Goal: Task Accomplishment & Management: Manage account settings

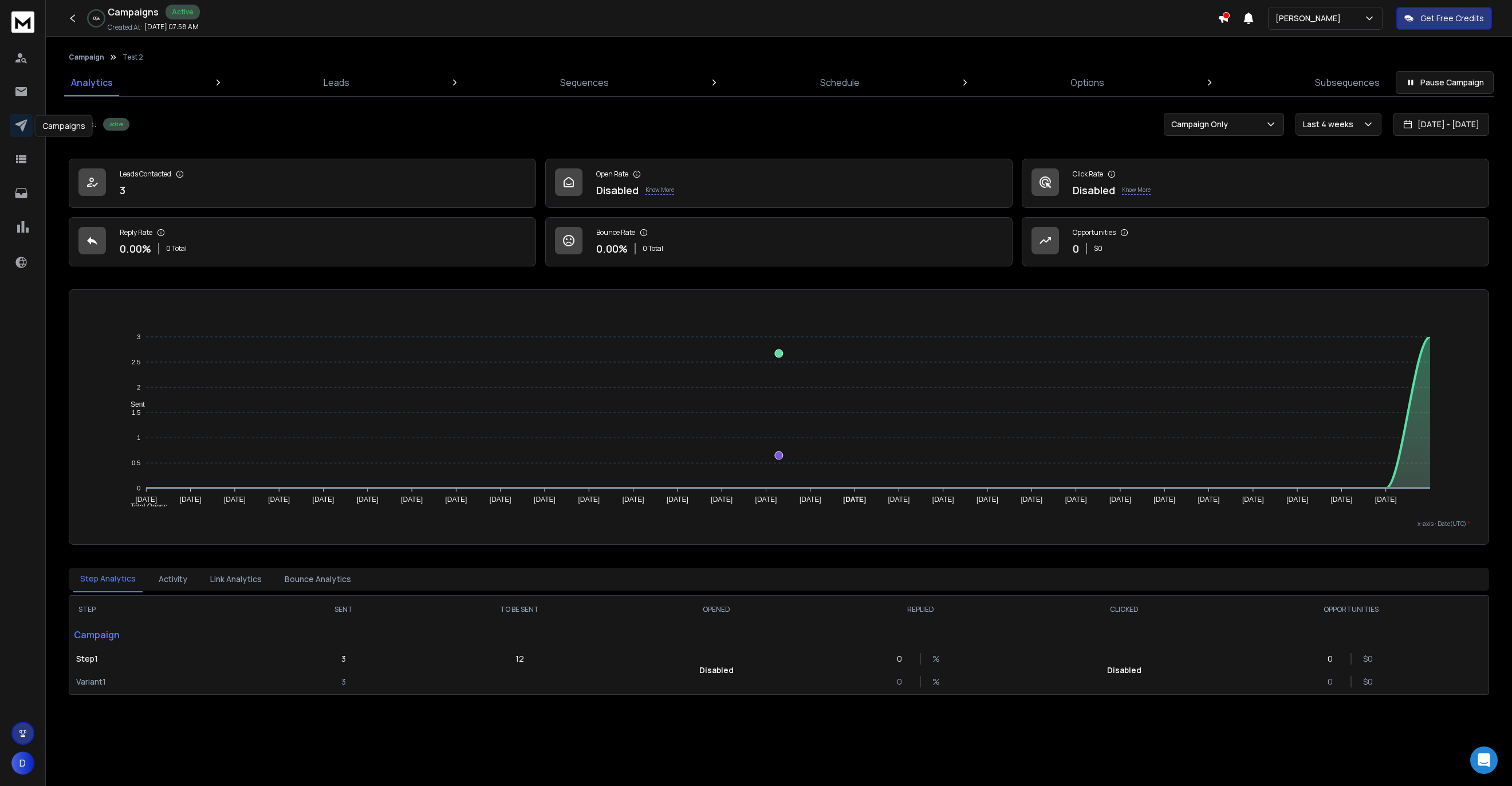
click at [23, 127] on icon at bounding box center [20, 125] width 12 height 12
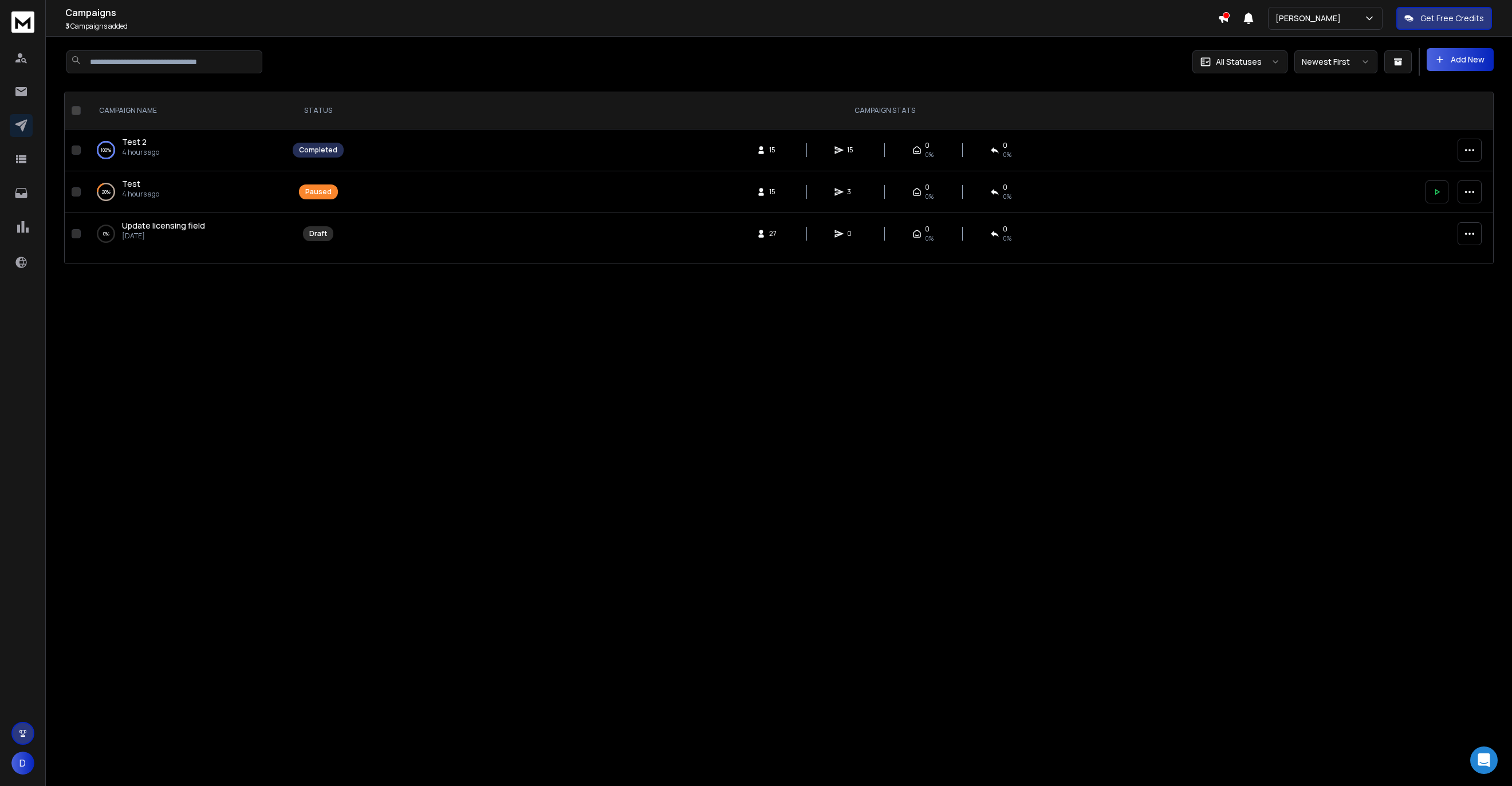
click at [1469, 145] on icon "button" at bounding box center [1469, 150] width 11 height 11
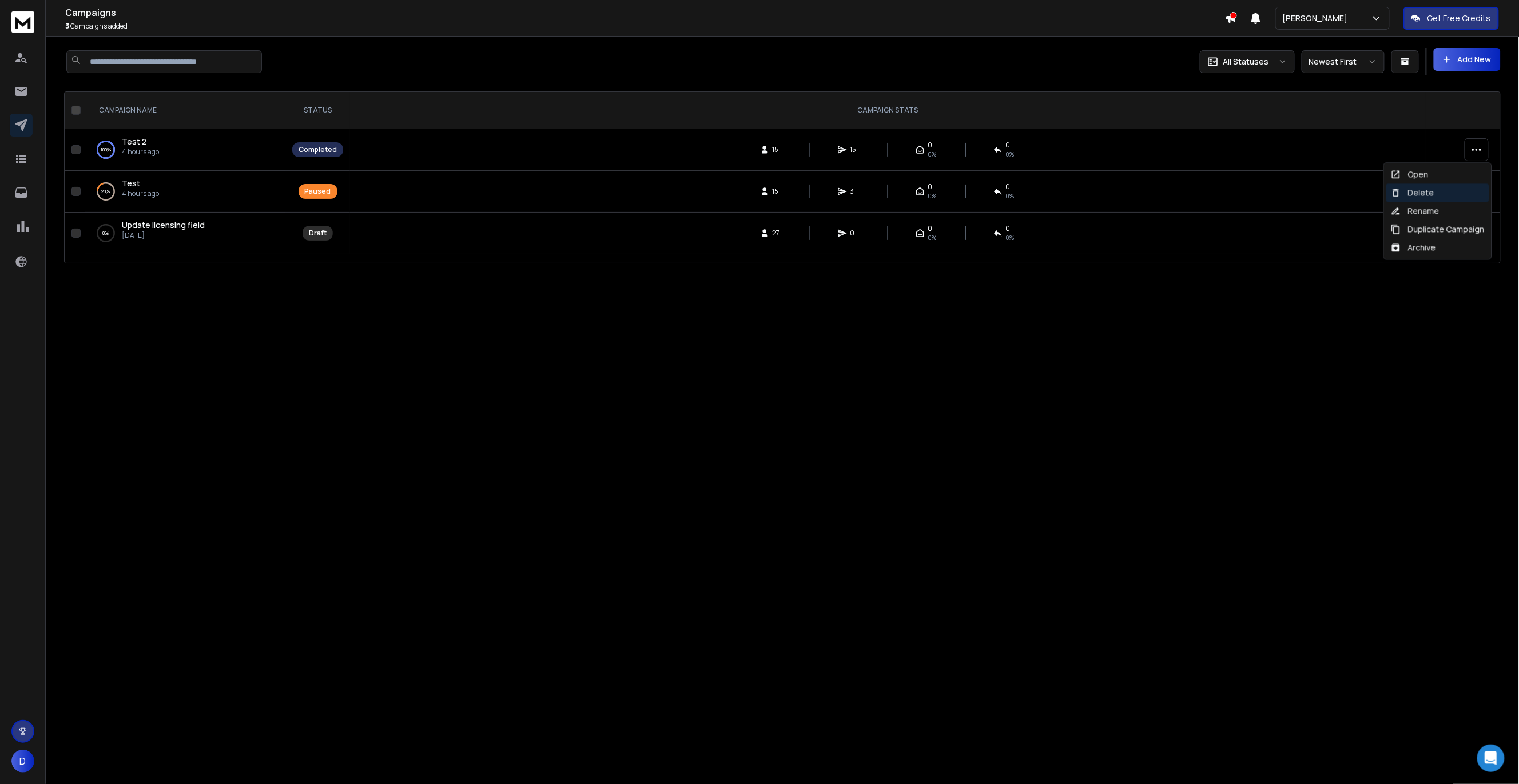
click at [1417, 193] on div "Delete" at bounding box center [1412, 193] width 44 height 11
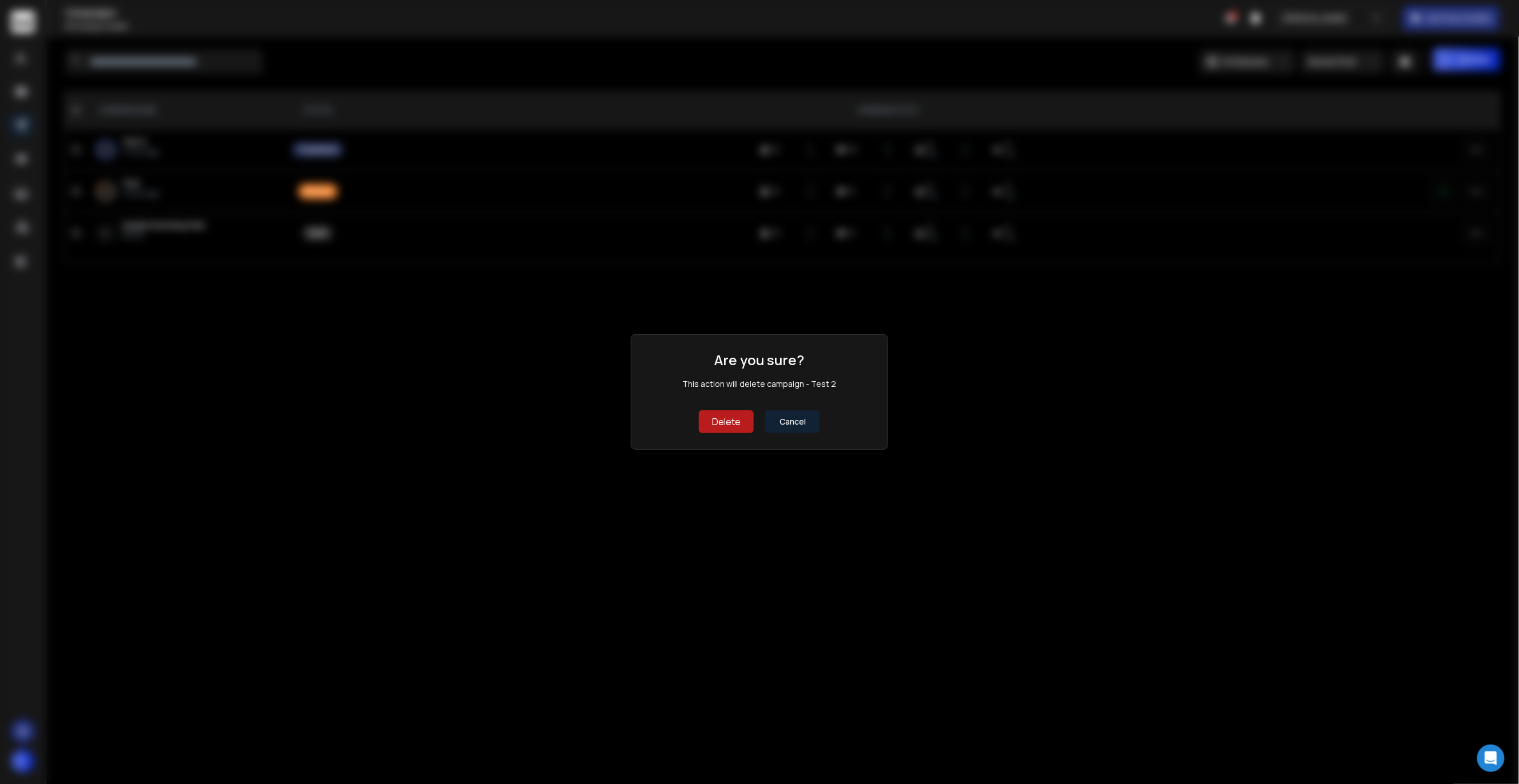
click at [719, 417] on button "Delete" at bounding box center [726, 421] width 55 height 23
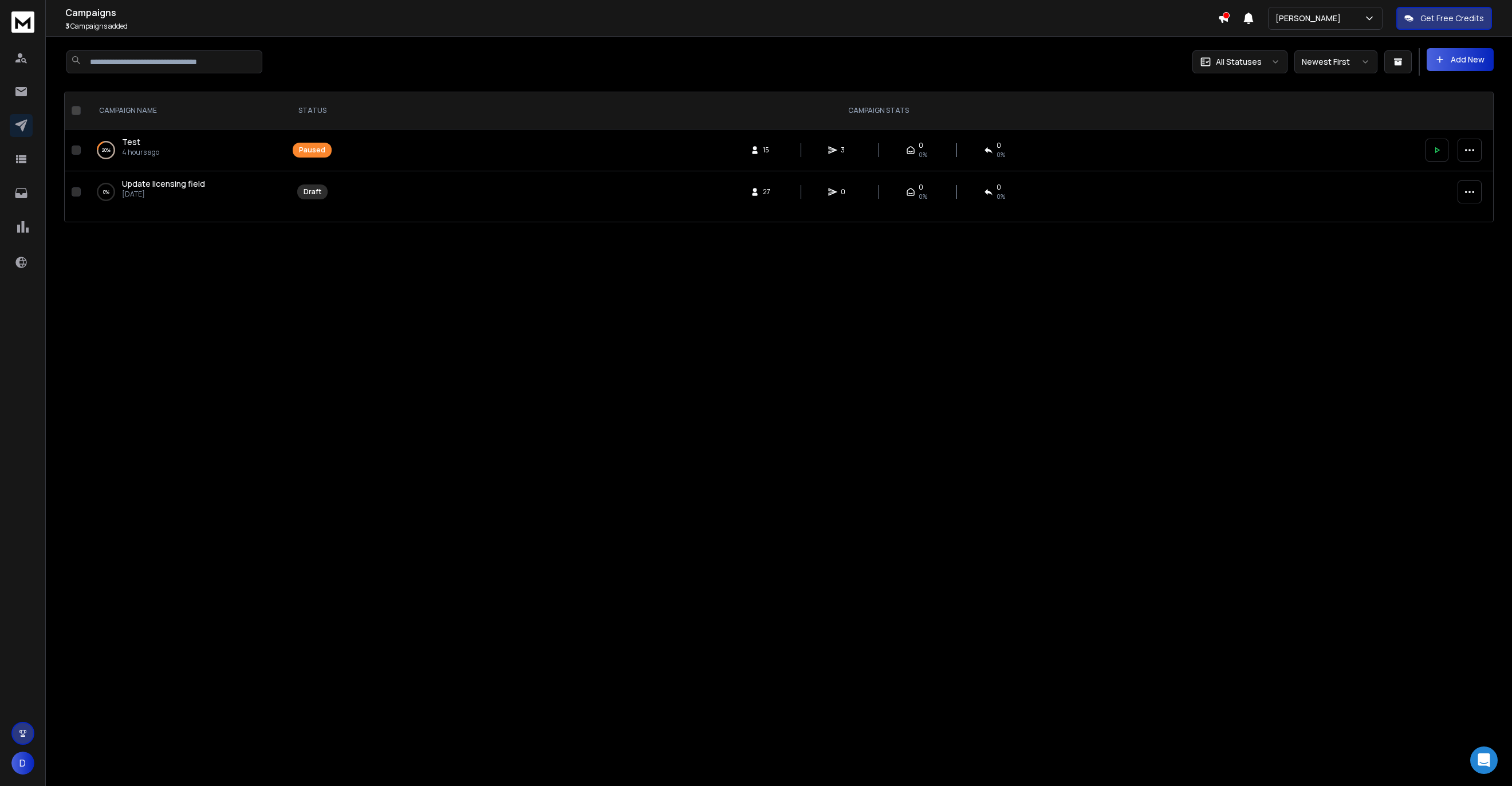
click at [1473, 148] on icon "button" at bounding box center [1469, 150] width 11 height 11
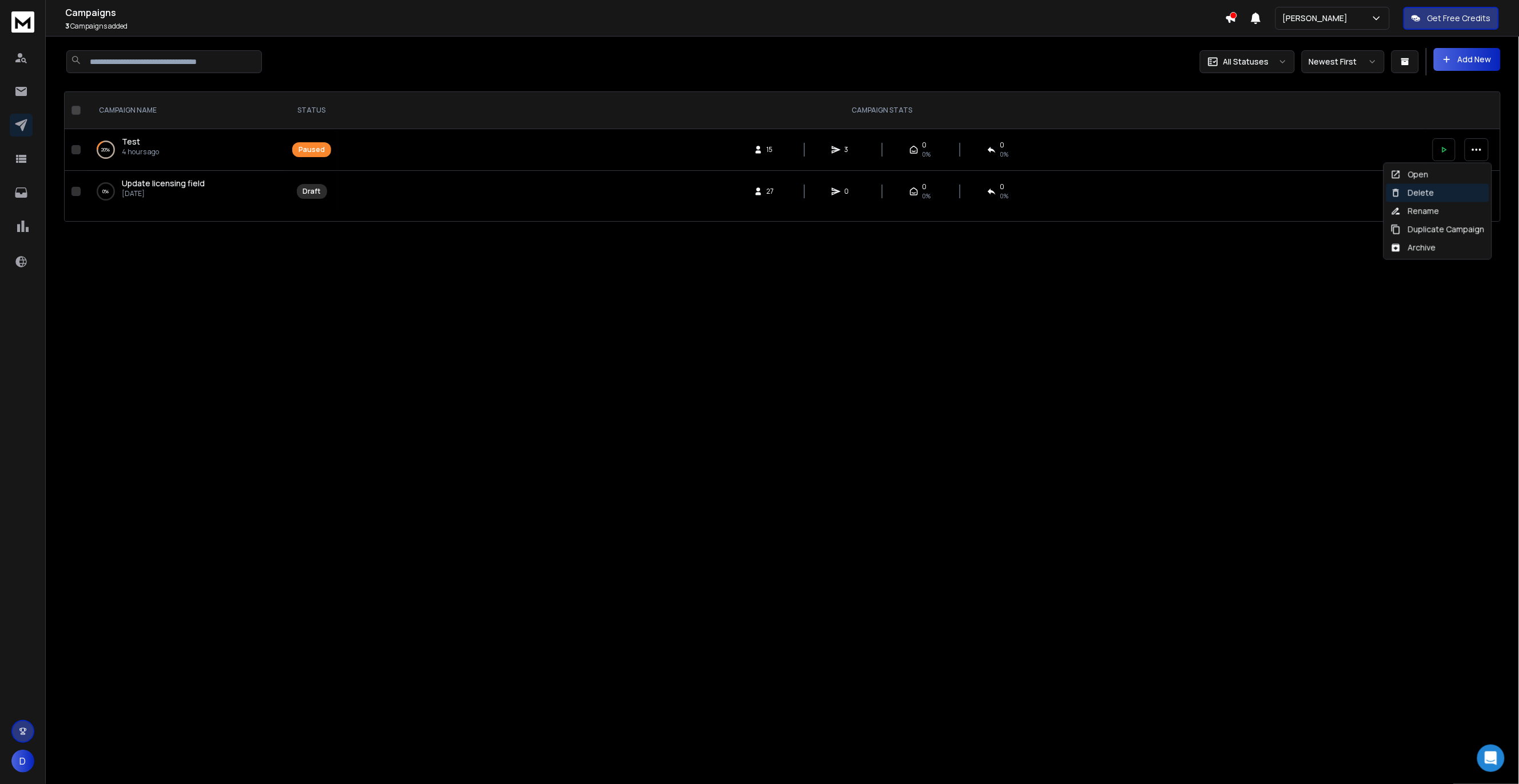
click at [1414, 192] on div "Delete" at bounding box center [1412, 193] width 44 height 11
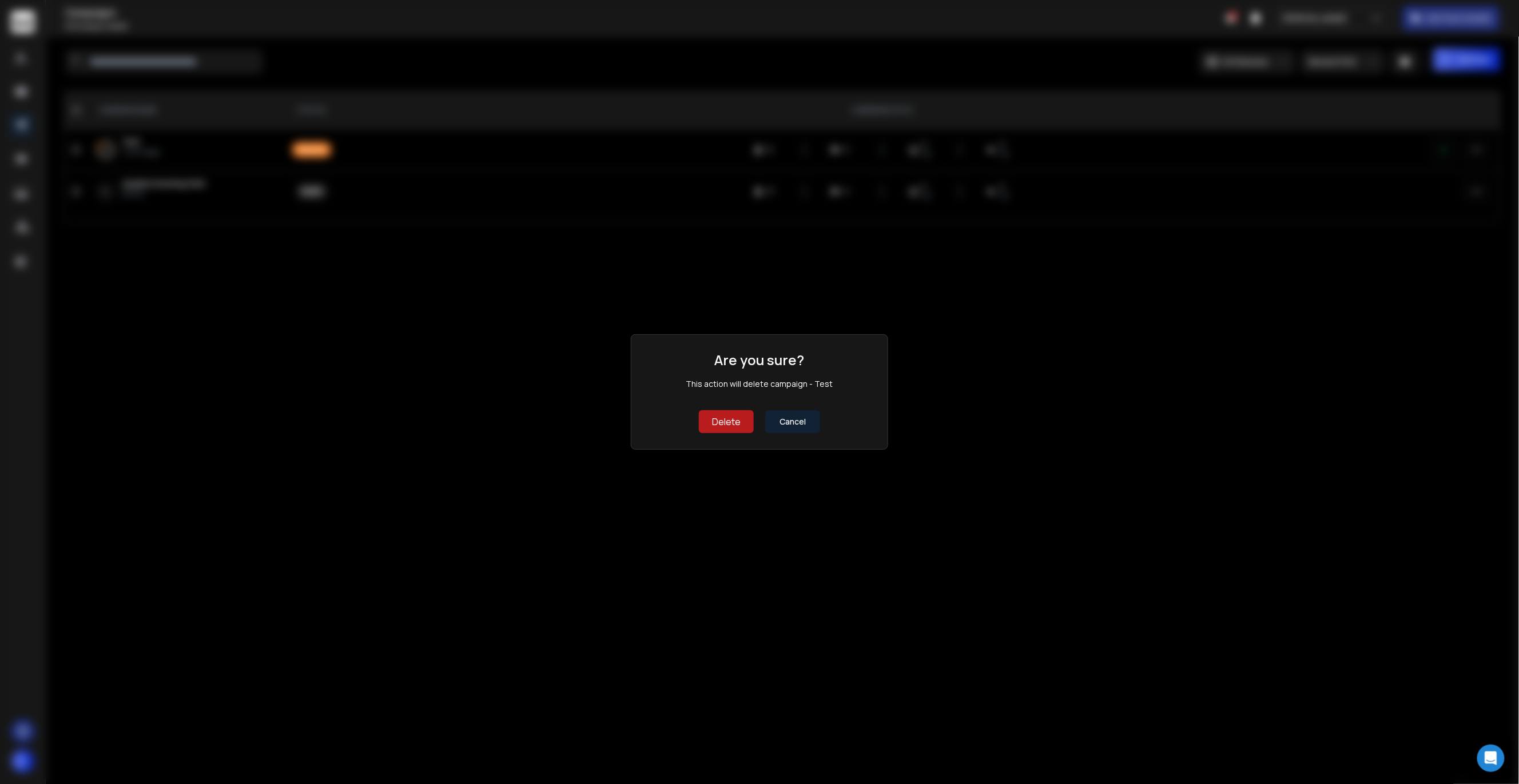
click at [726, 418] on button "Delete" at bounding box center [726, 421] width 55 height 23
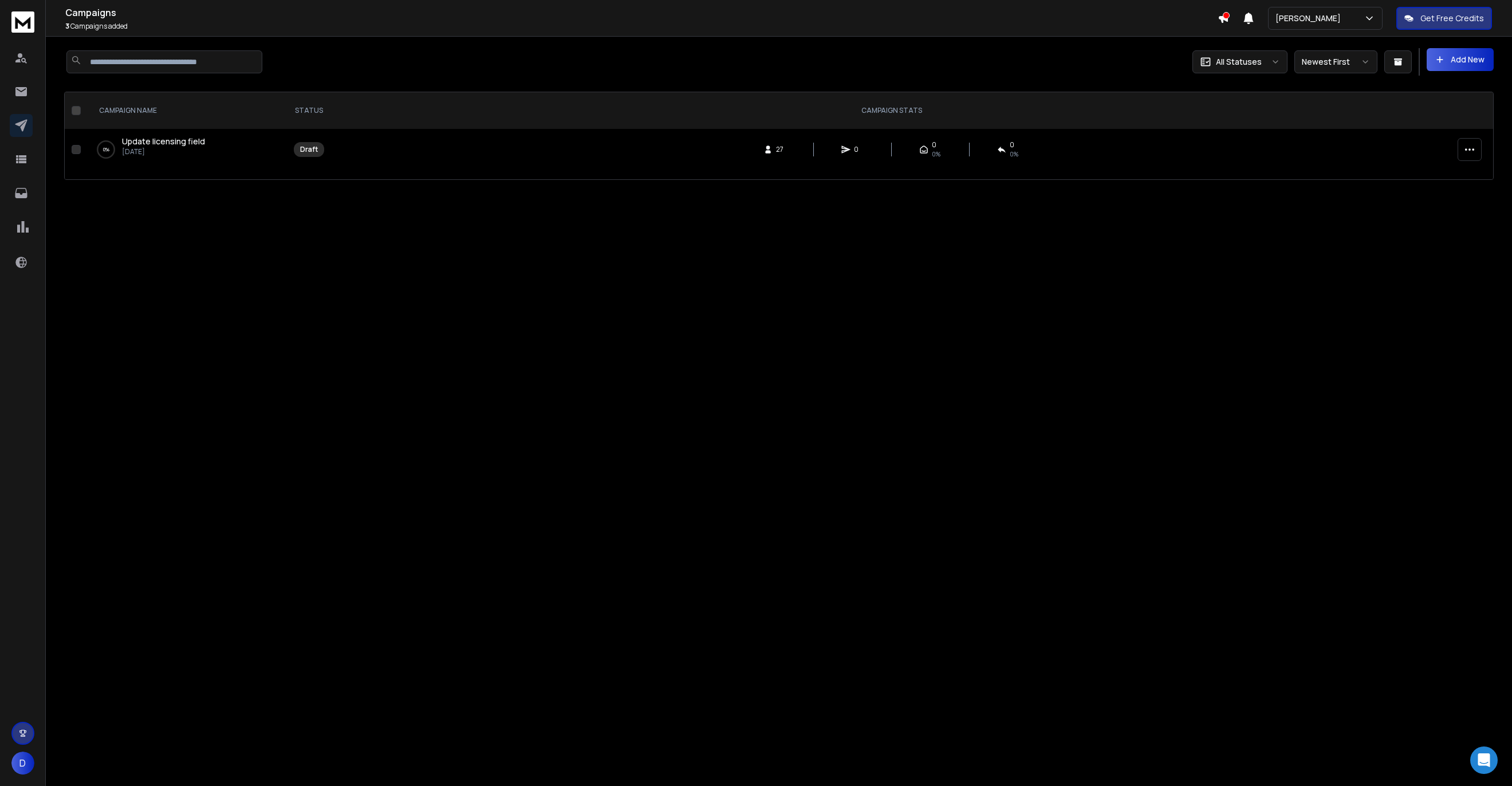
click at [996, 434] on div "Campaigns 3 Campaigns Added All Statuses Newest First Add New CAMPAIGN NAME STA…" at bounding box center [778, 441] width 1429 height 786
click at [192, 138] on span "Update licensing field" at bounding box center [164, 141] width 83 height 11
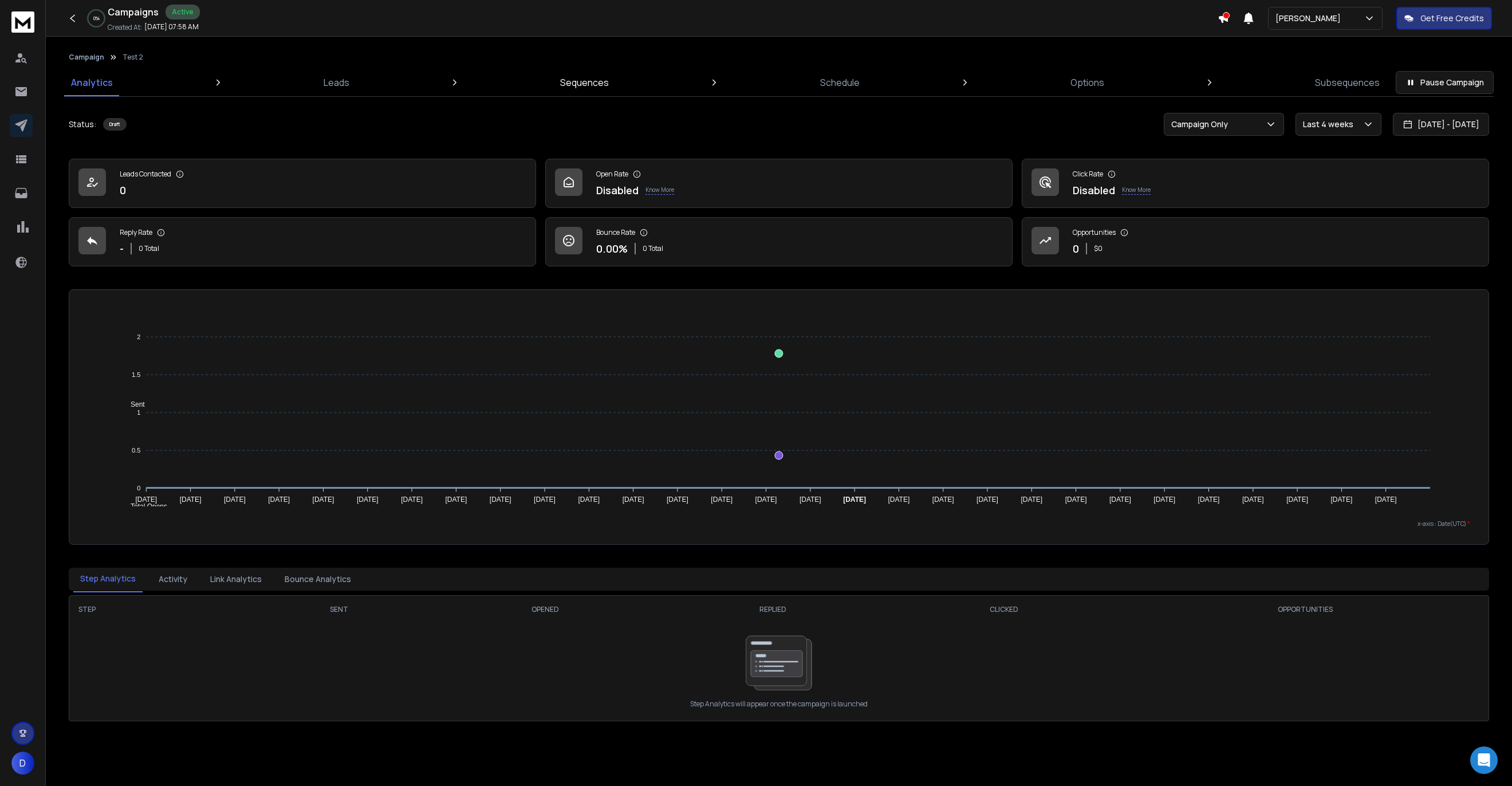
click at [584, 84] on p "Sequences" at bounding box center [584, 83] width 48 height 14
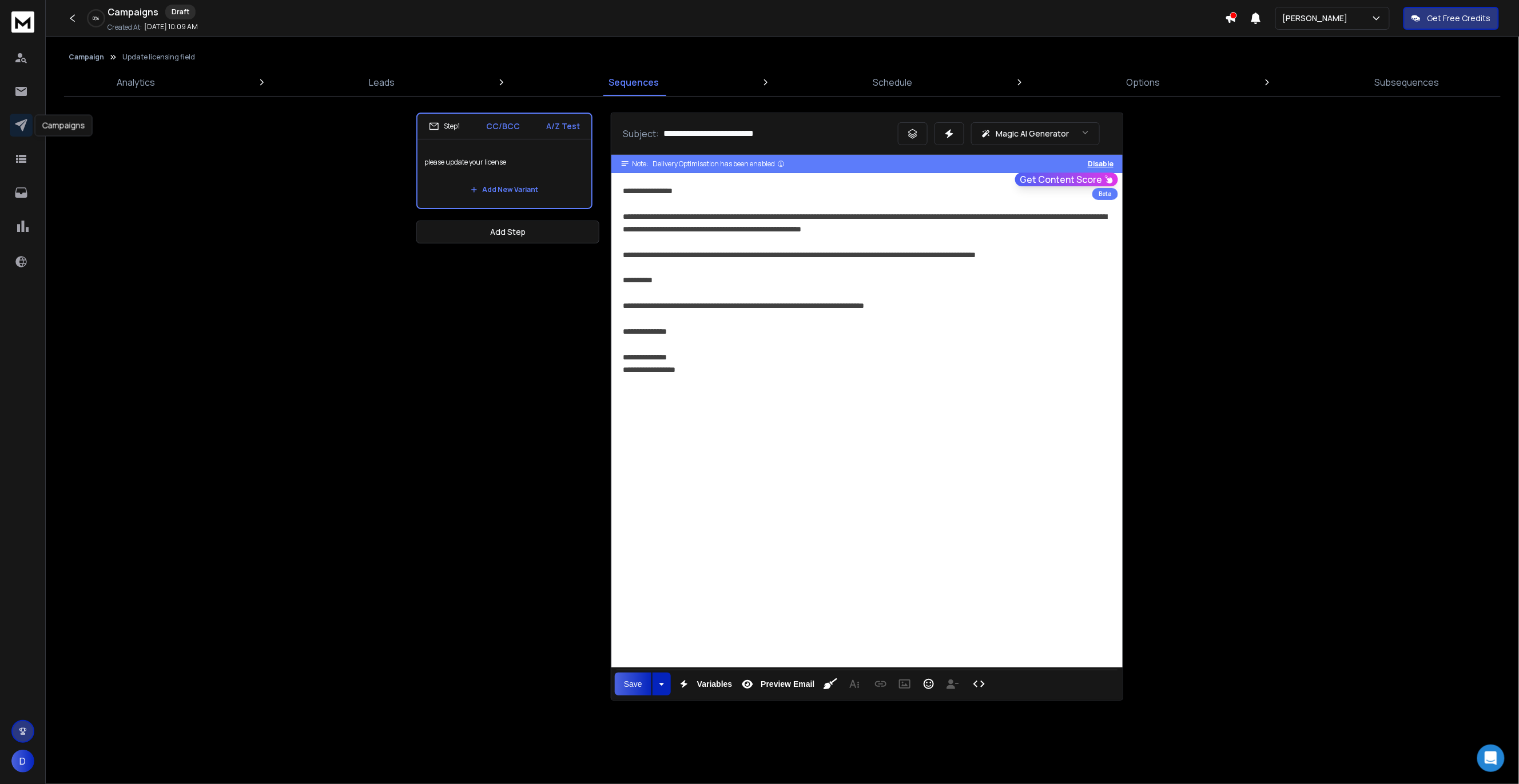
click at [22, 122] on icon at bounding box center [20, 125] width 12 height 12
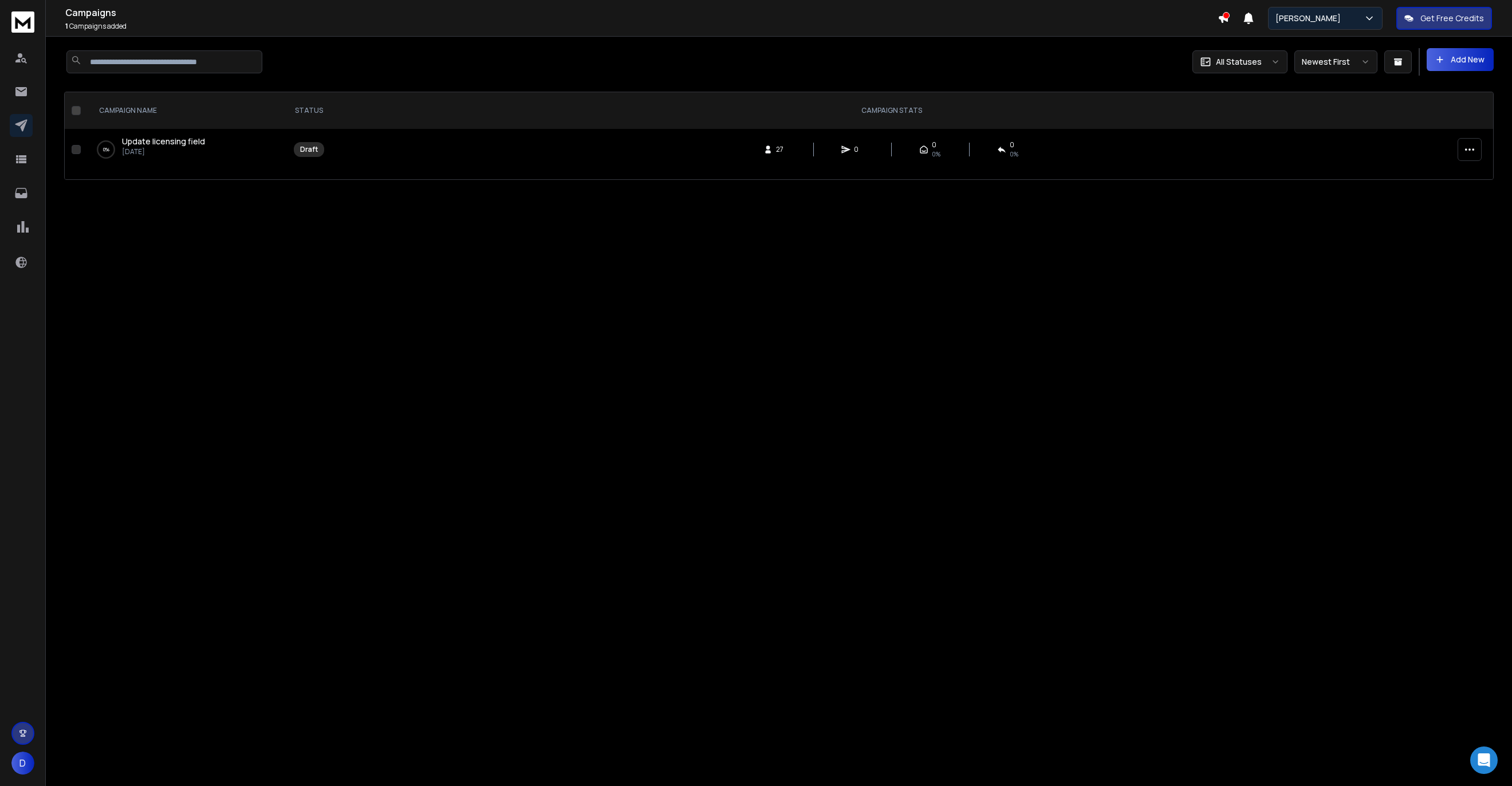
click at [1372, 14] on icon "button" at bounding box center [1369, 18] width 11 height 11
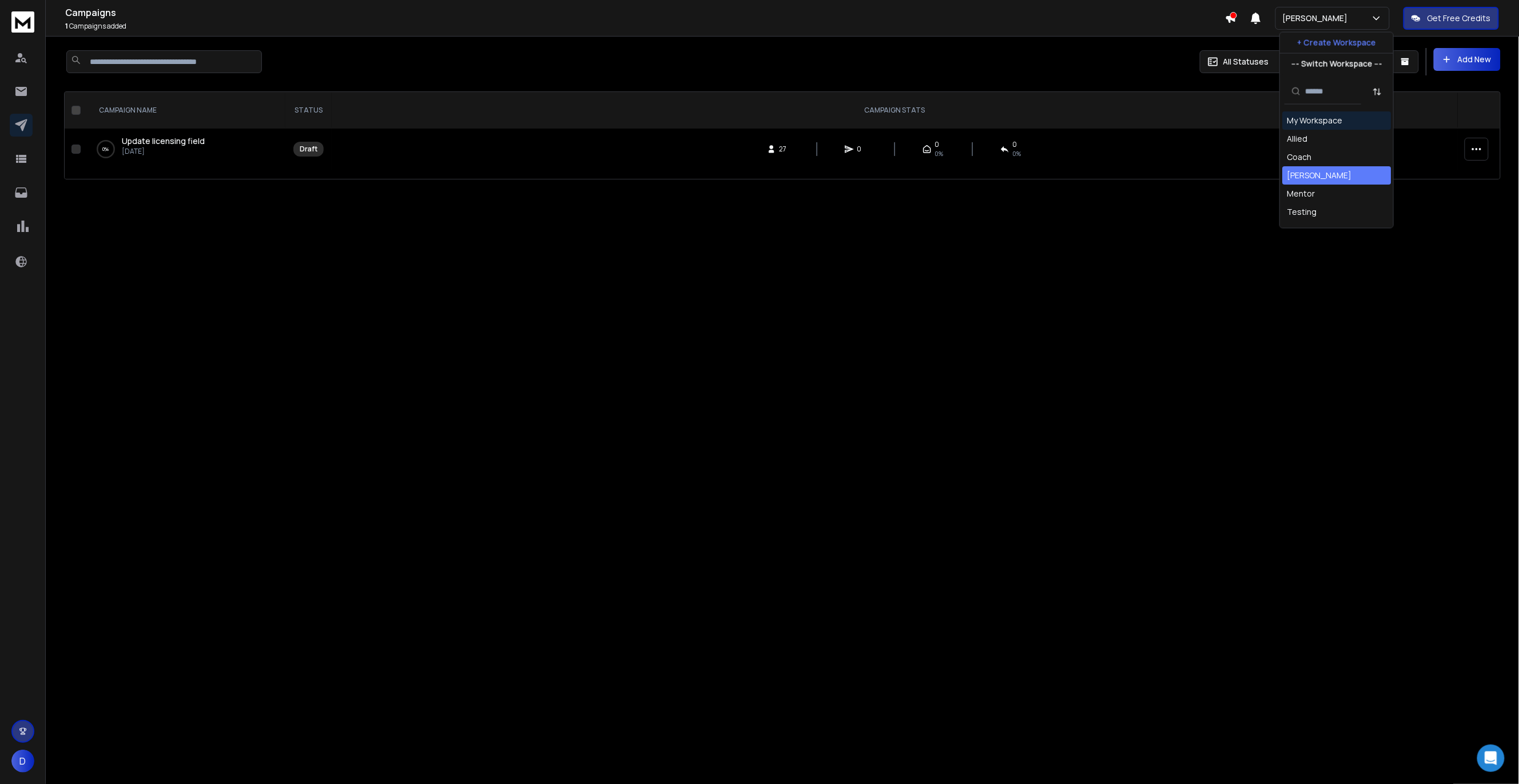
click at [1078, 262] on div "Campaigns 1 Campaigns Added All Statuses Newest First Add New CAMPAIGN NAME STA…" at bounding box center [782, 440] width 1436 height 784
